Goal: Navigation & Orientation: Locate item on page

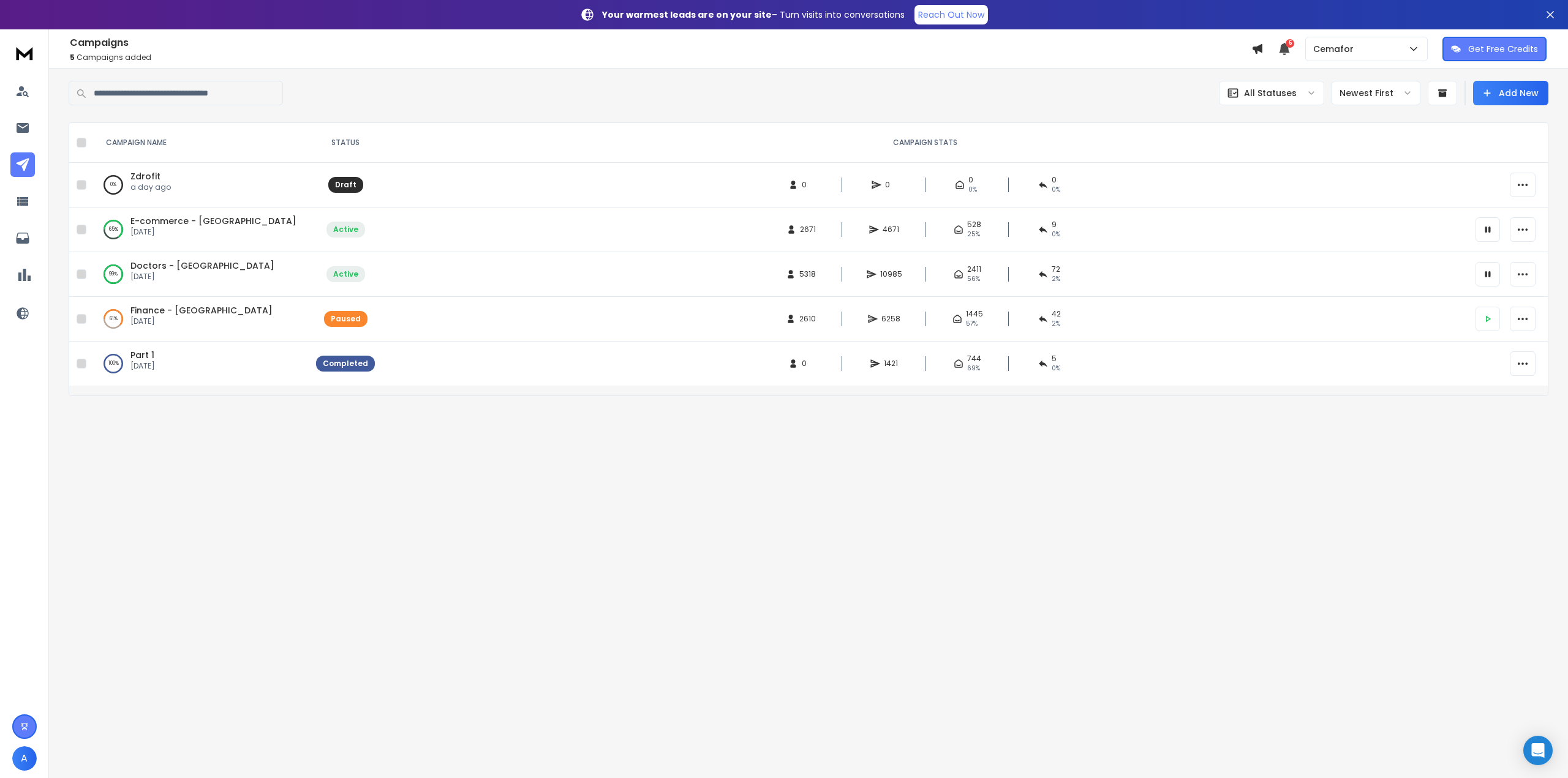
click at [625, 10] on strong "Your warmest leads are on your site" at bounding box center [687, 14] width 170 height 12
click at [655, 12] on strong "Your warmest leads are on your site" at bounding box center [687, 14] width 170 height 12
click at [698, 16] on strong "Your warmest leads are on your site" at bounding box center [687, 14] width 170 height 12
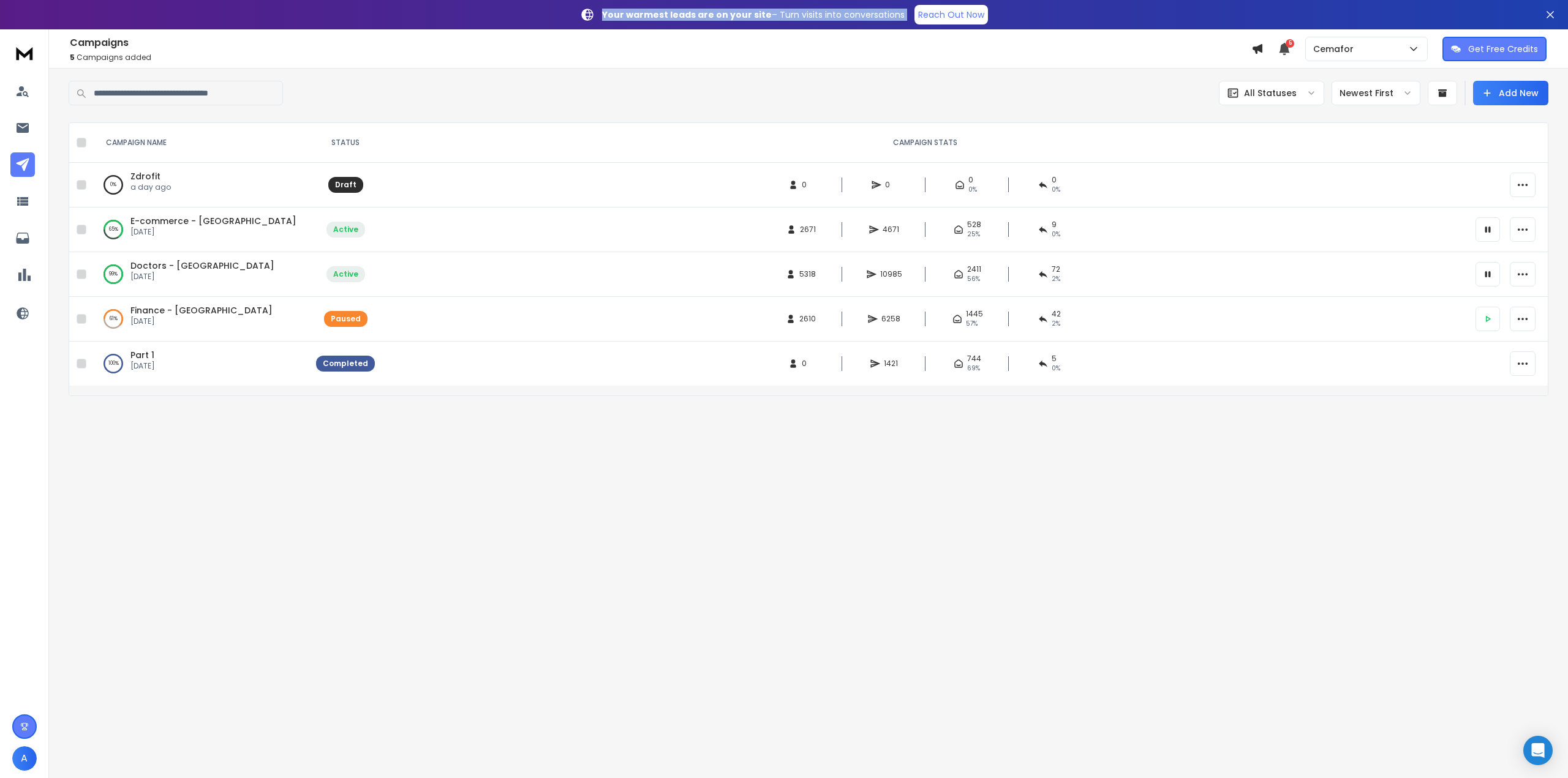
click at [698, 15] on strong "Your warmest leads are on your site" at bounding box center [687, 14] width 170 height 12
click at [746, 14] on strong "Your warmest leads are on your site" at bounding box center [687, 14] width 170 height 12
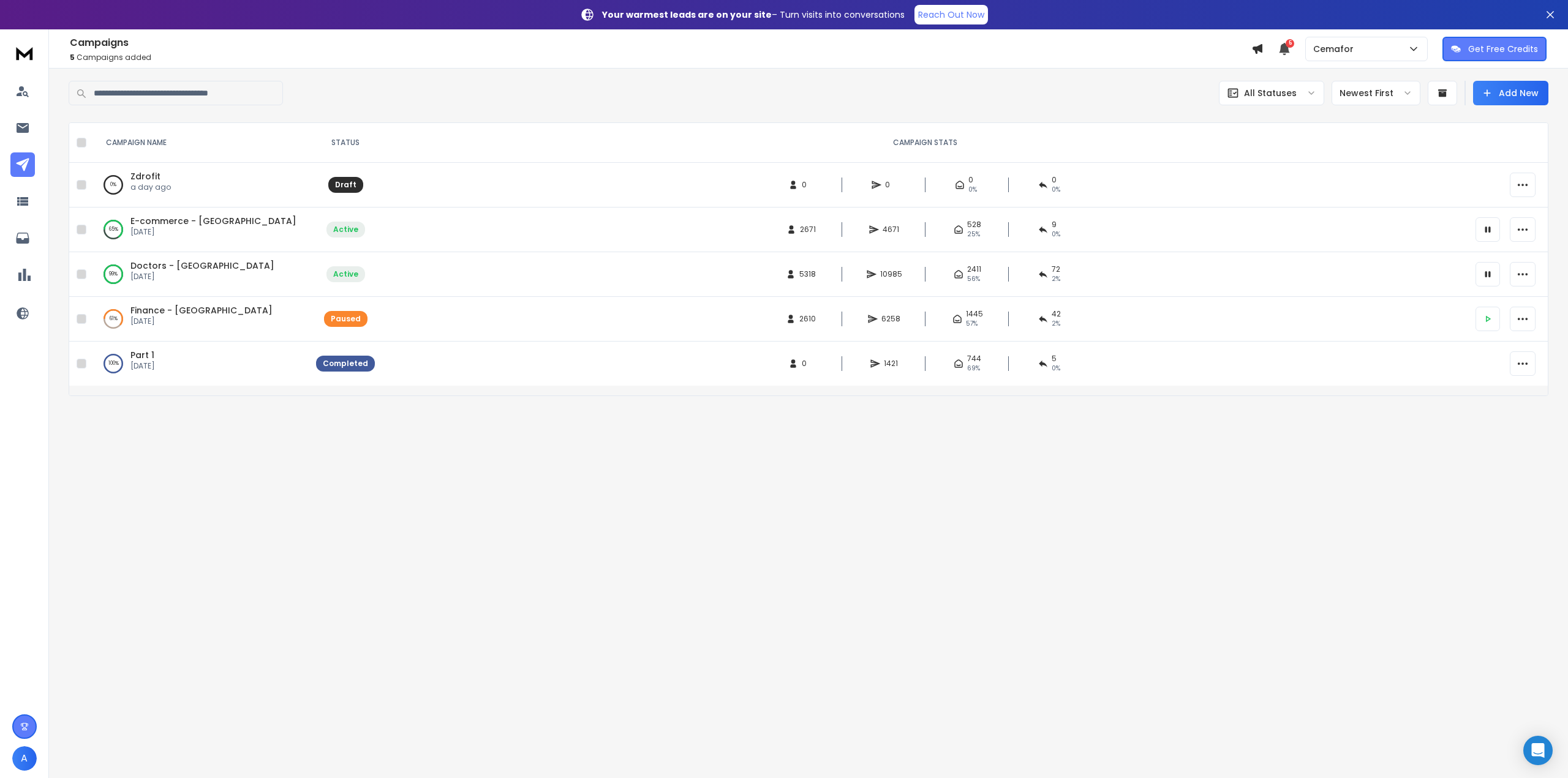
drag, startPoint x: 831, startPoint y: 119, endPoint x: 821, endPoint y: 109, distance: 14.1
click at [819, 109] on div "Campaigns 5 Campaigns Added All Statuses Newest First Add New CAMPAIGN NAME STA…" at bounding box center [808, 239] width 1479 height 315
